Goal: Task Accomplishment & Management: Use online tool/utility

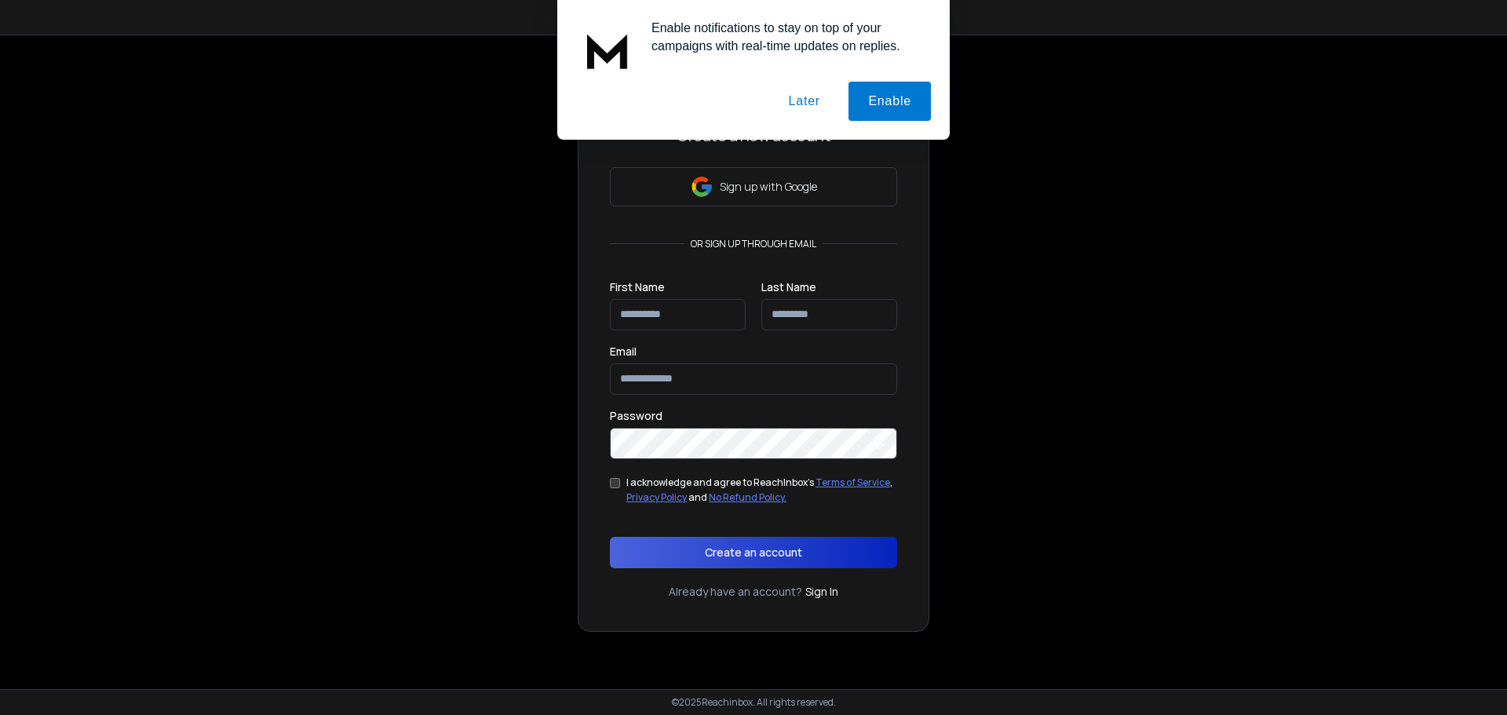
click at [803, 108] on button "Later" at bounding box center [804, 101] width 71 height 39
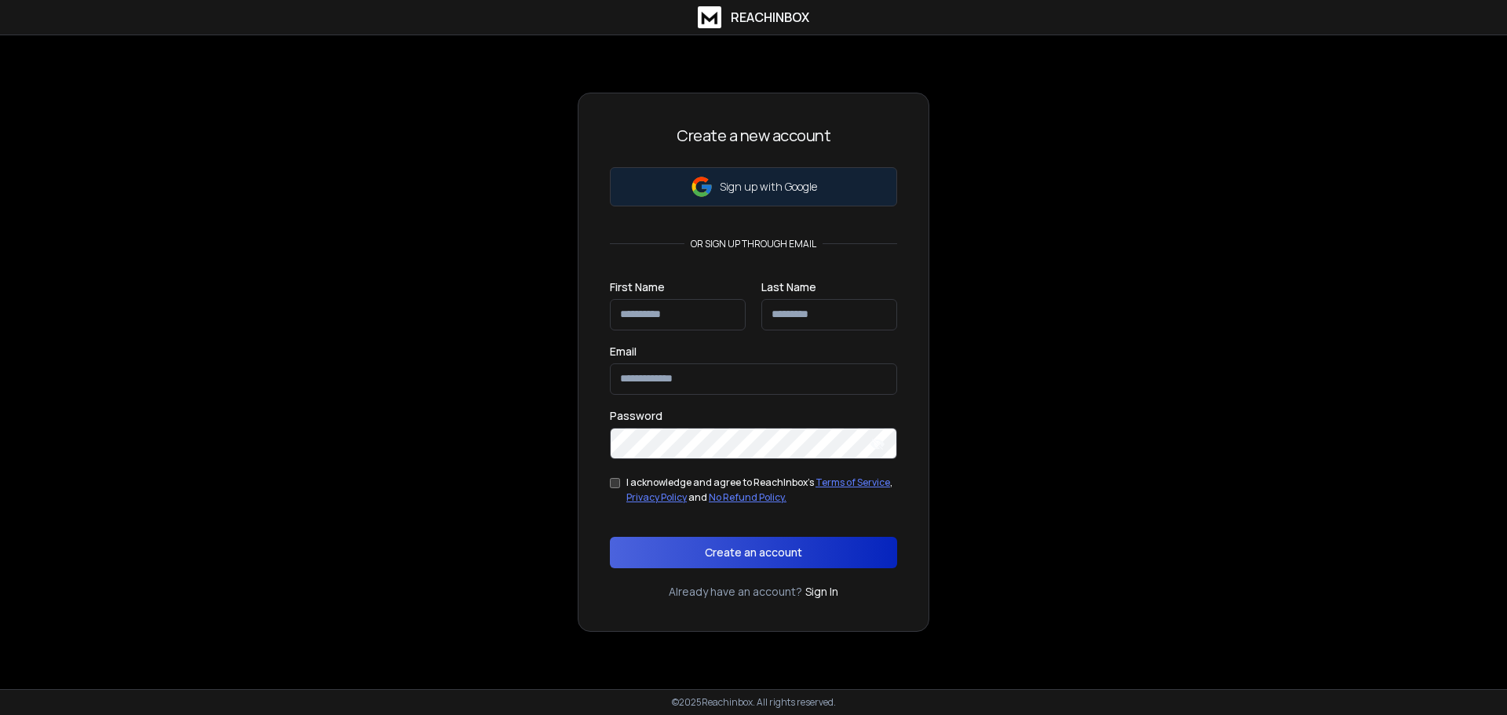
click at [809, 179] on p "Sign up with Google" at bounding box center [768, 187] width 97 height 16
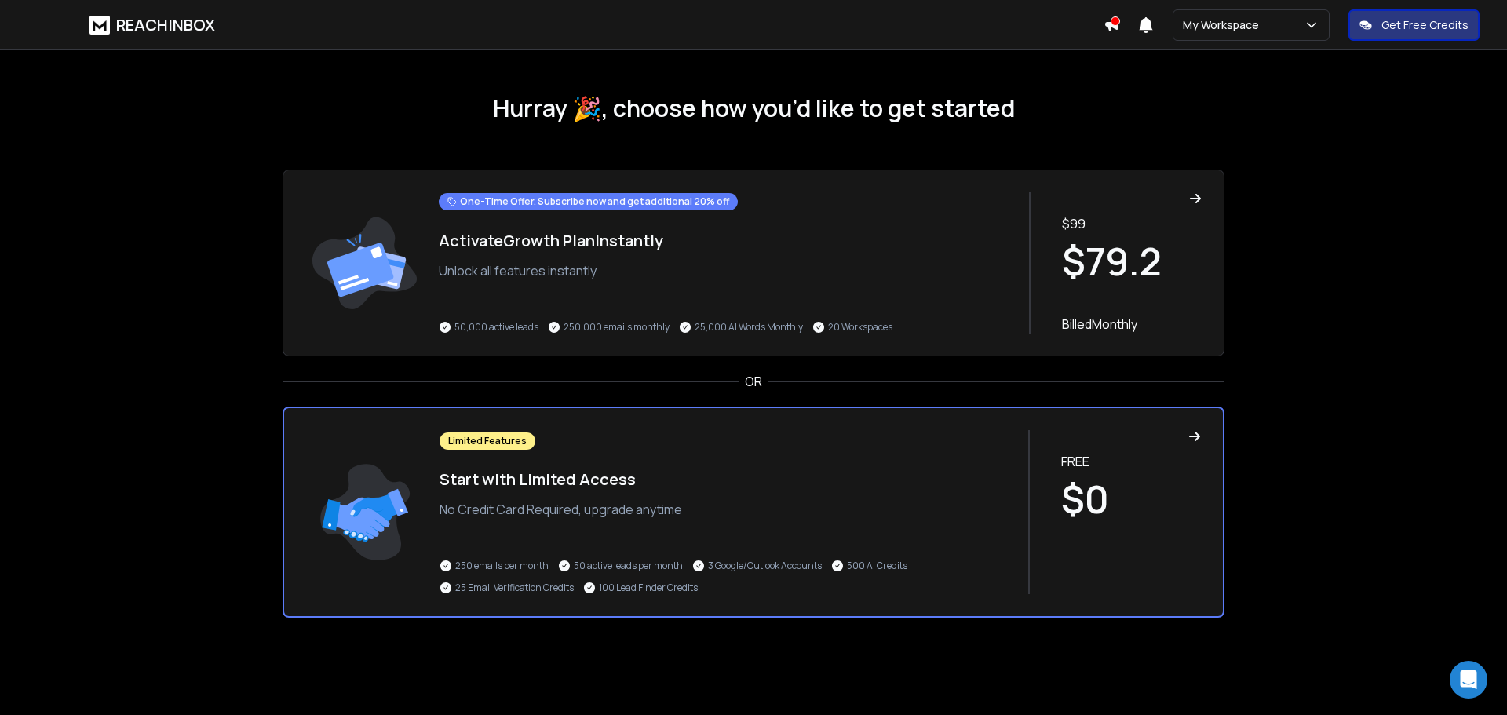
click at [676, 511] on p "No Credit Card Required, upgrade anytime" at bounding box center [726, 509] width 573 height 19
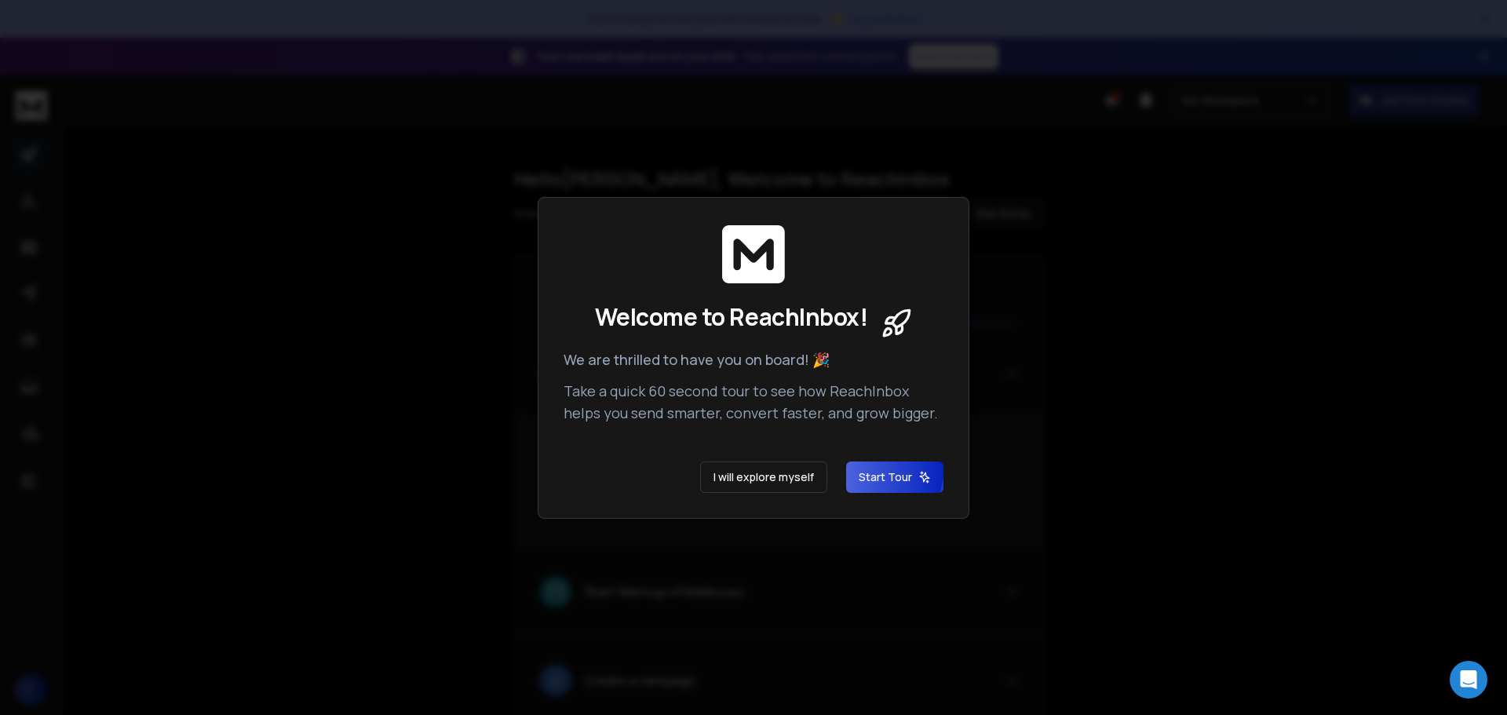
click at [879, 470] on span "Start Tour" at bounding box center [895, 477] width 72 height 16
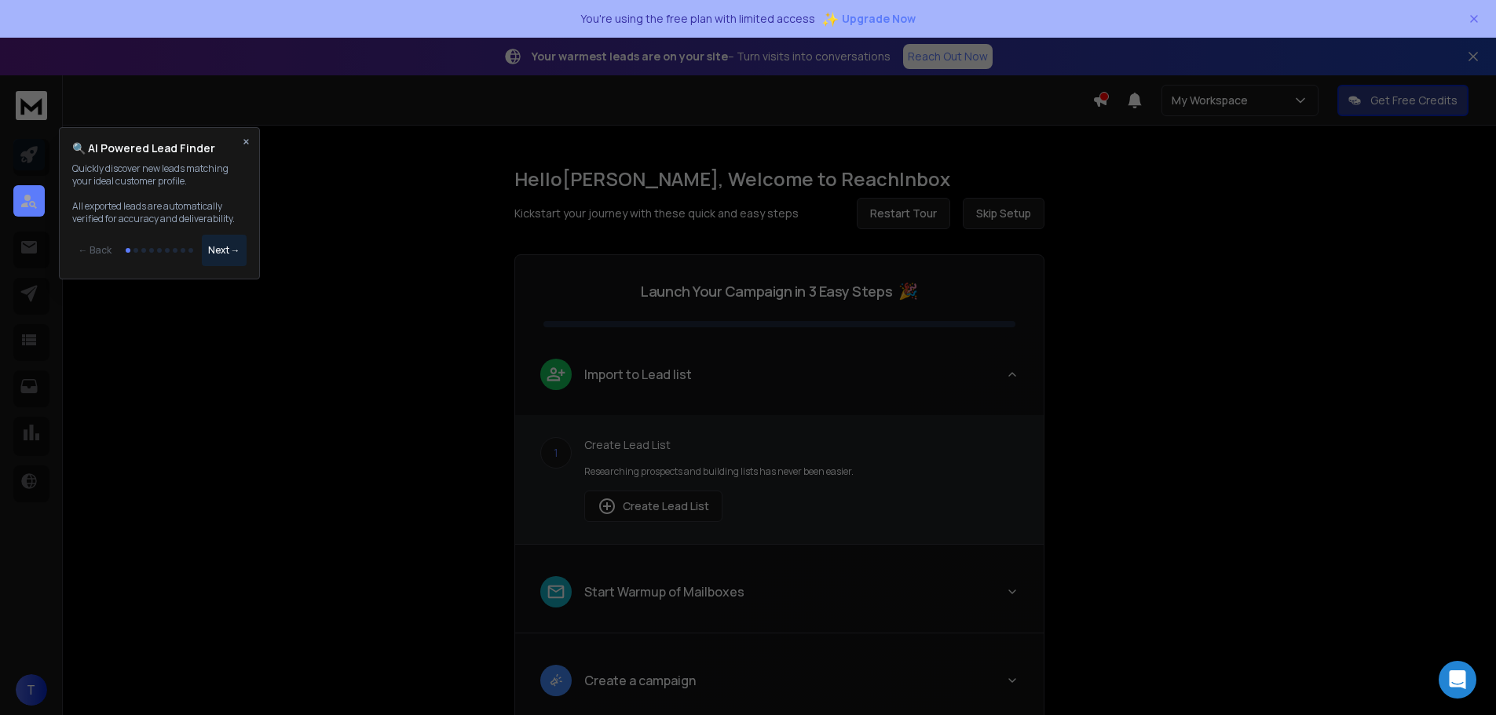
click at [225, 252] on button "Next →" at bounding box center [224, 250] width 45 height 31
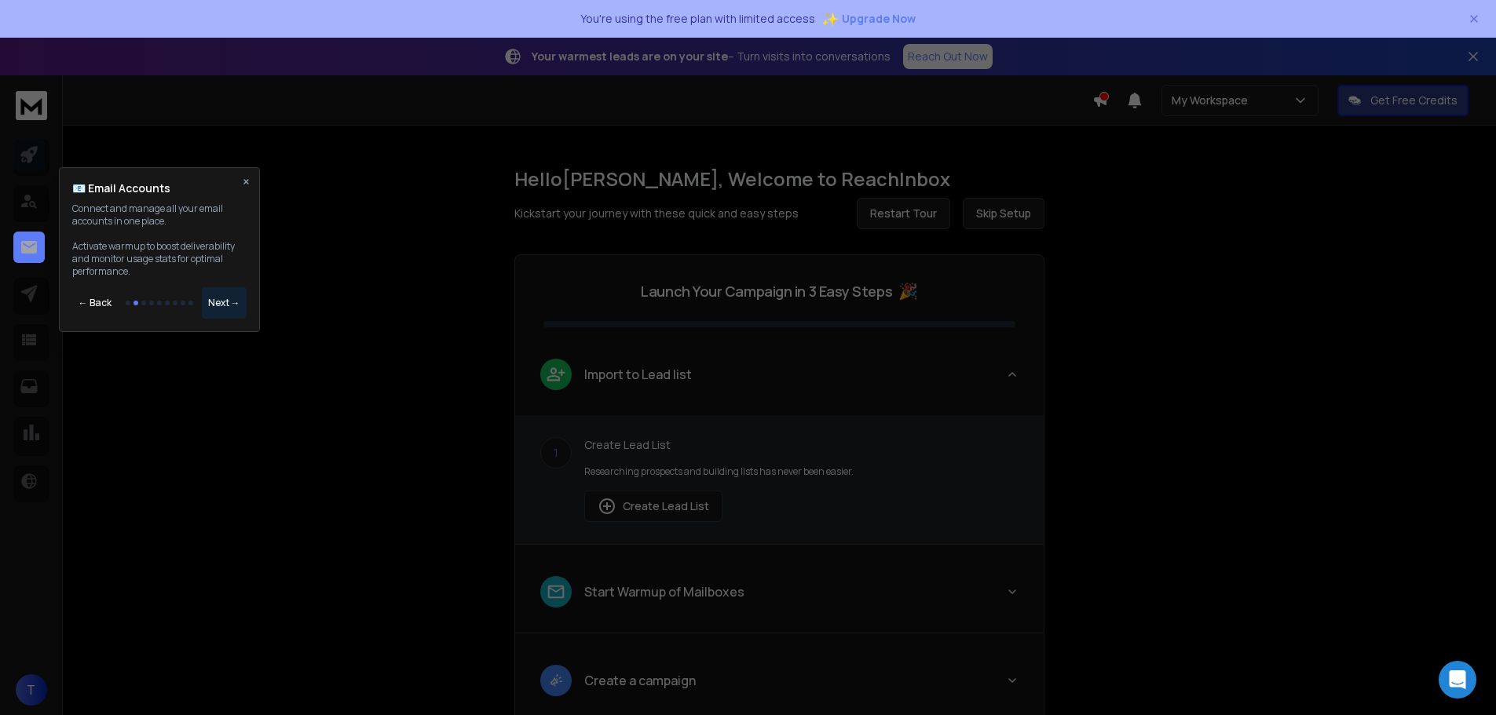
click at [238, 300] on button "Next →" at bounding box center [224, 302] width 45 height 31
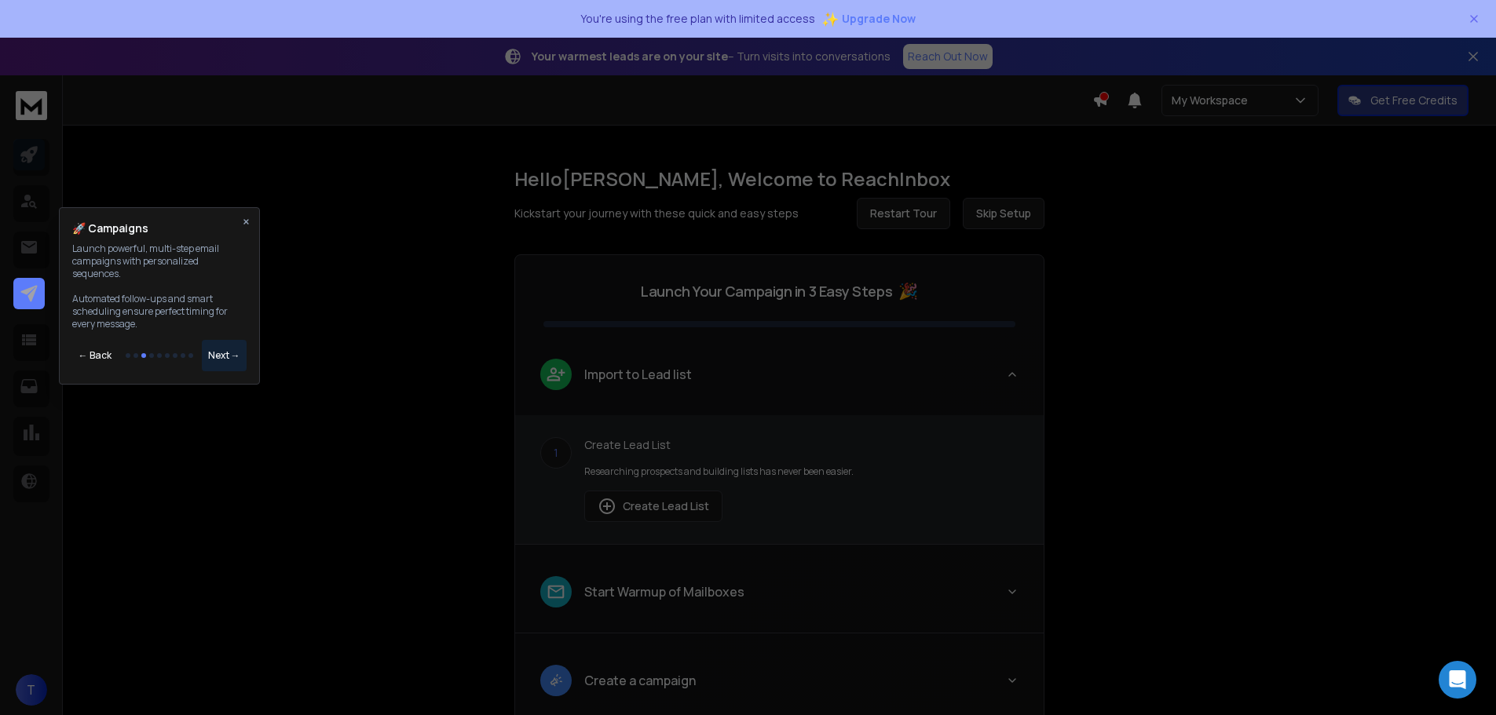
click at [228, 345] on button "Next →" at bounding box center [224, 355] width 45 height 31
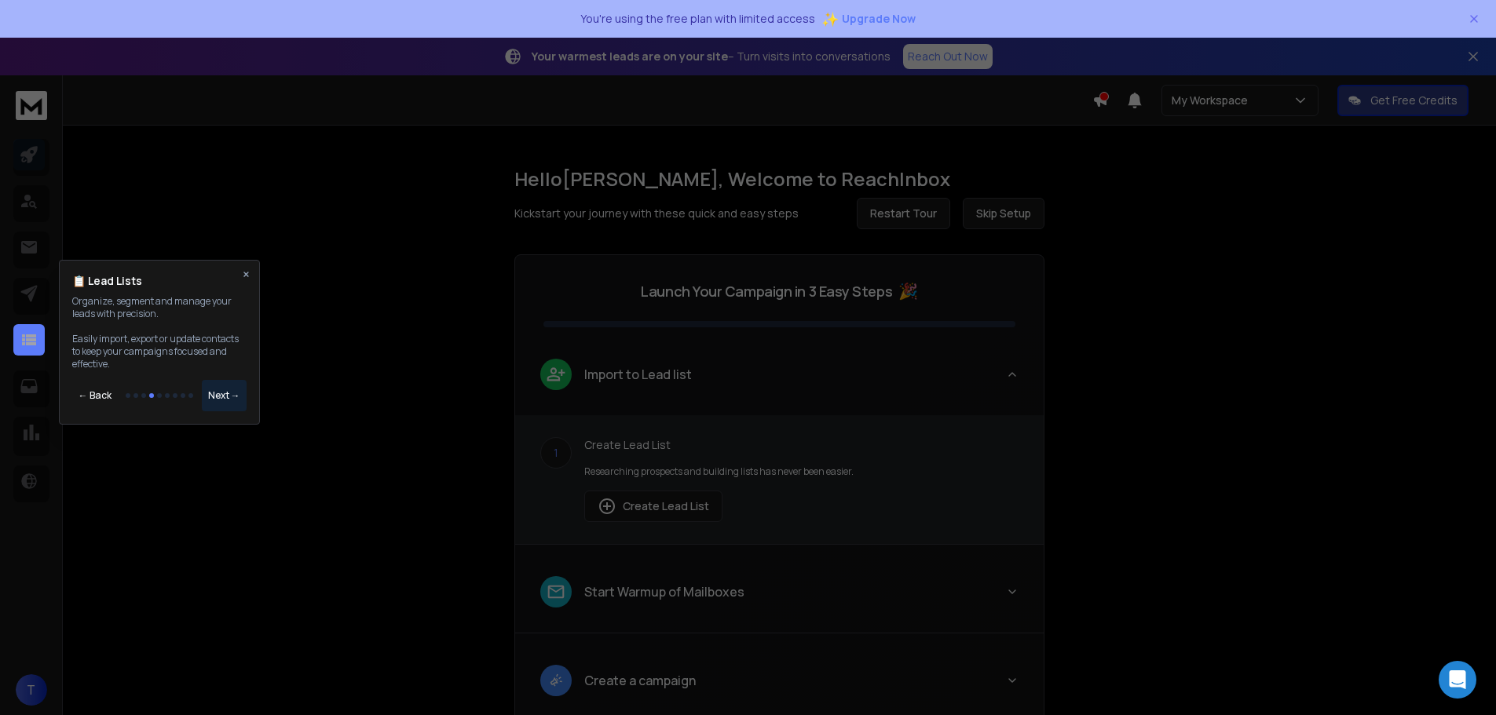
click at [221, 389] on button "Next →" at bounding box center [224, 395] width 45 height 31
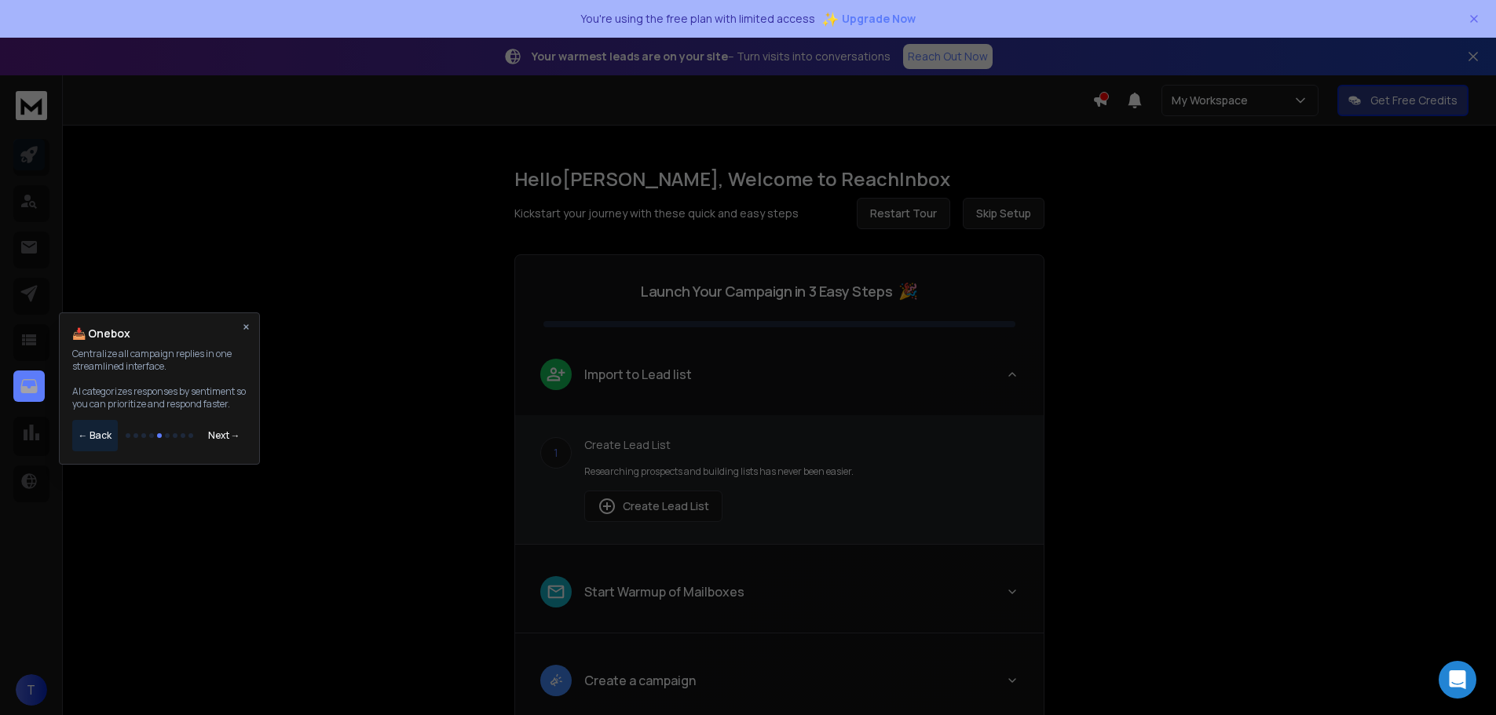
click at [84, 436] on button "← Back" at bounding box center [95, 435] width 46 height 31
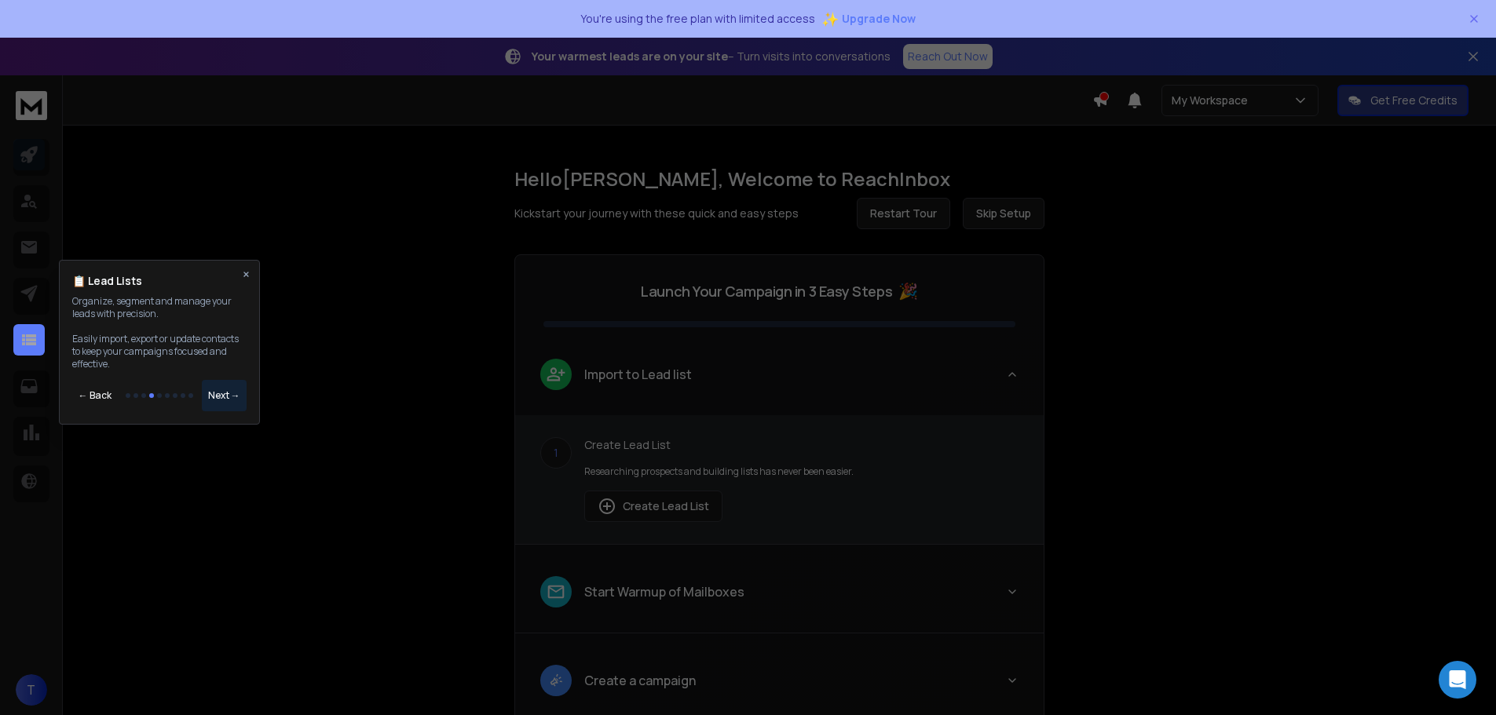
click at [226, 400] on button "Next →" at bounding box center [224, 395] width 45 height 31
